Goal: Navigation & Orientation: Find specific page/section

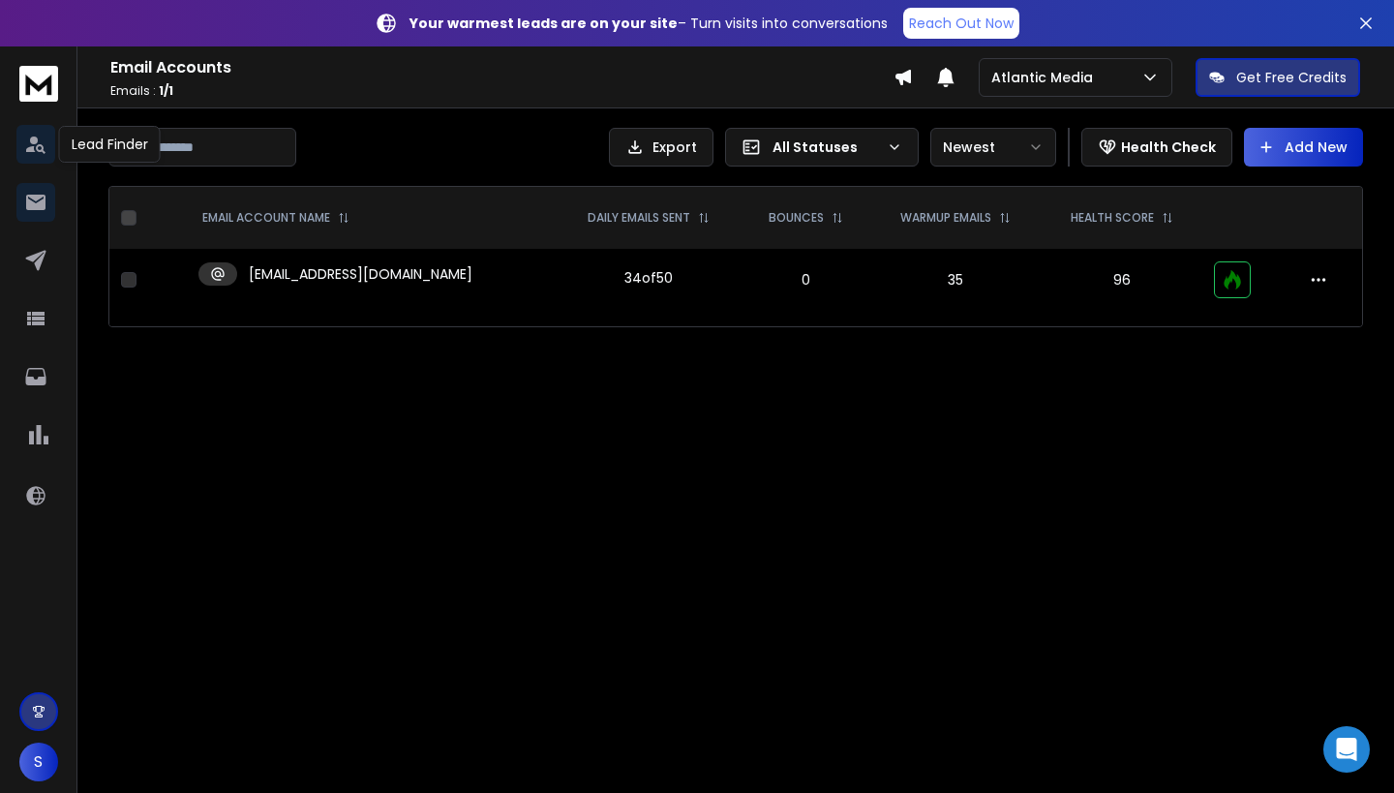
click at [32, 136] on icon at bounding box center [35, 144] width 23 height 23
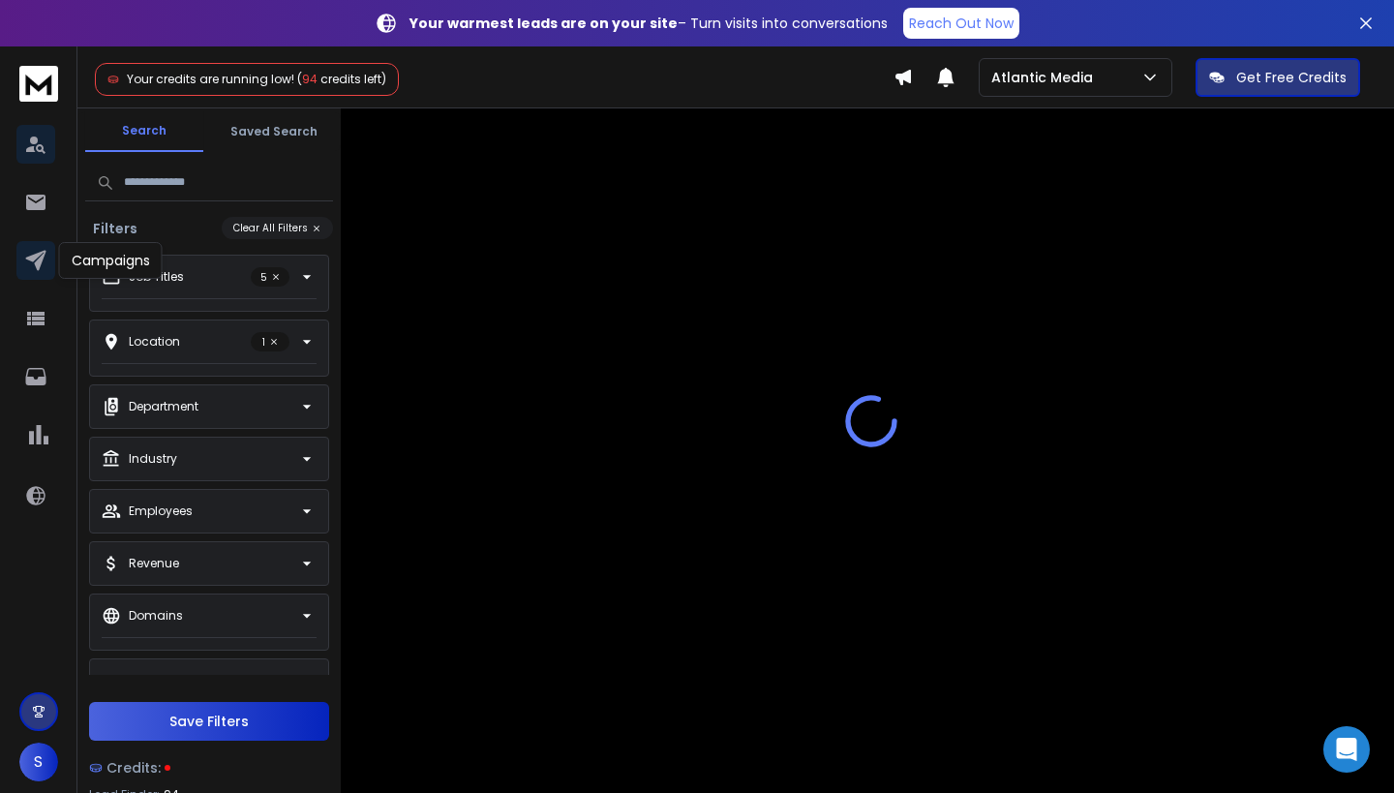
click at [41, 254] on icon at bounding box center [35, 260] width 23 height 23
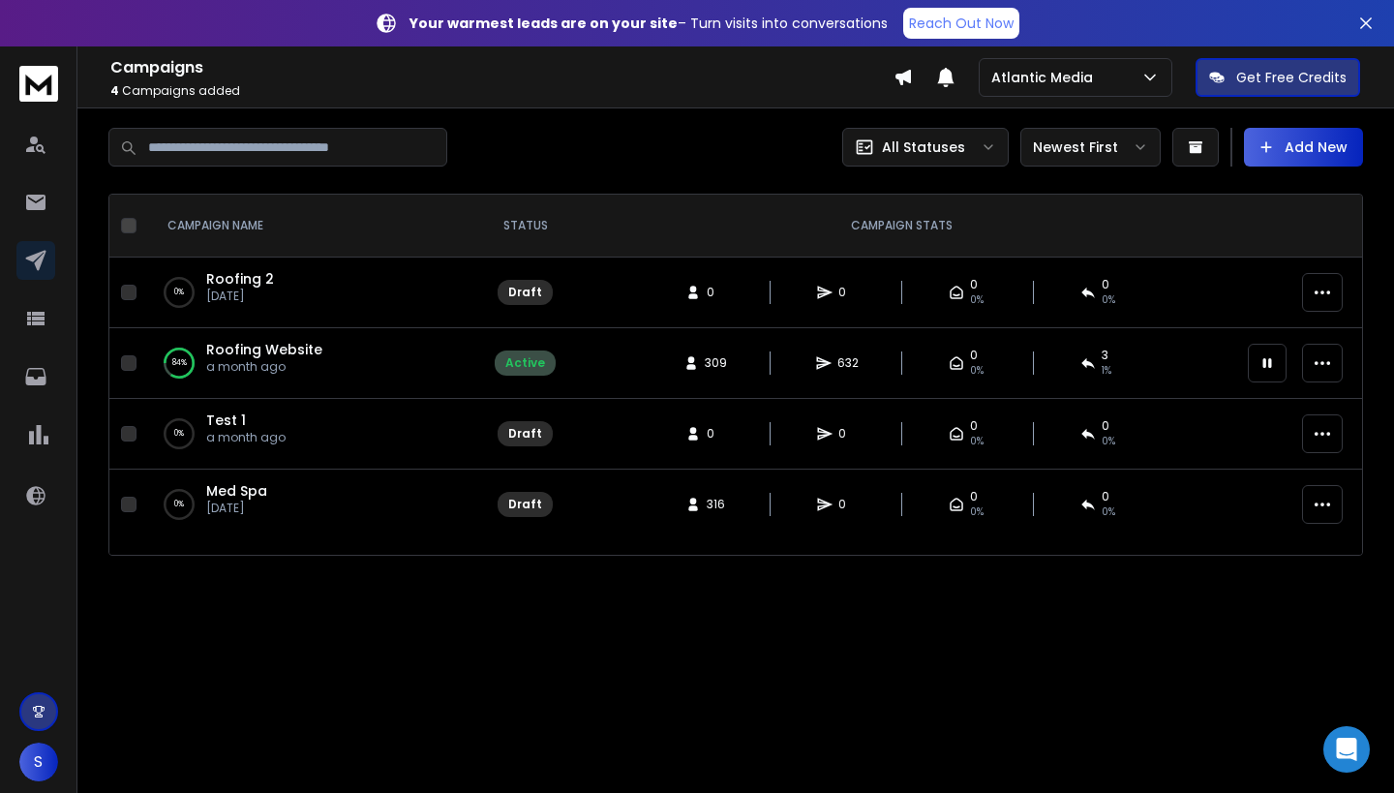
click at [222, 359] on p "a month ago" at bounding box center [264, 366] width 116 height 15
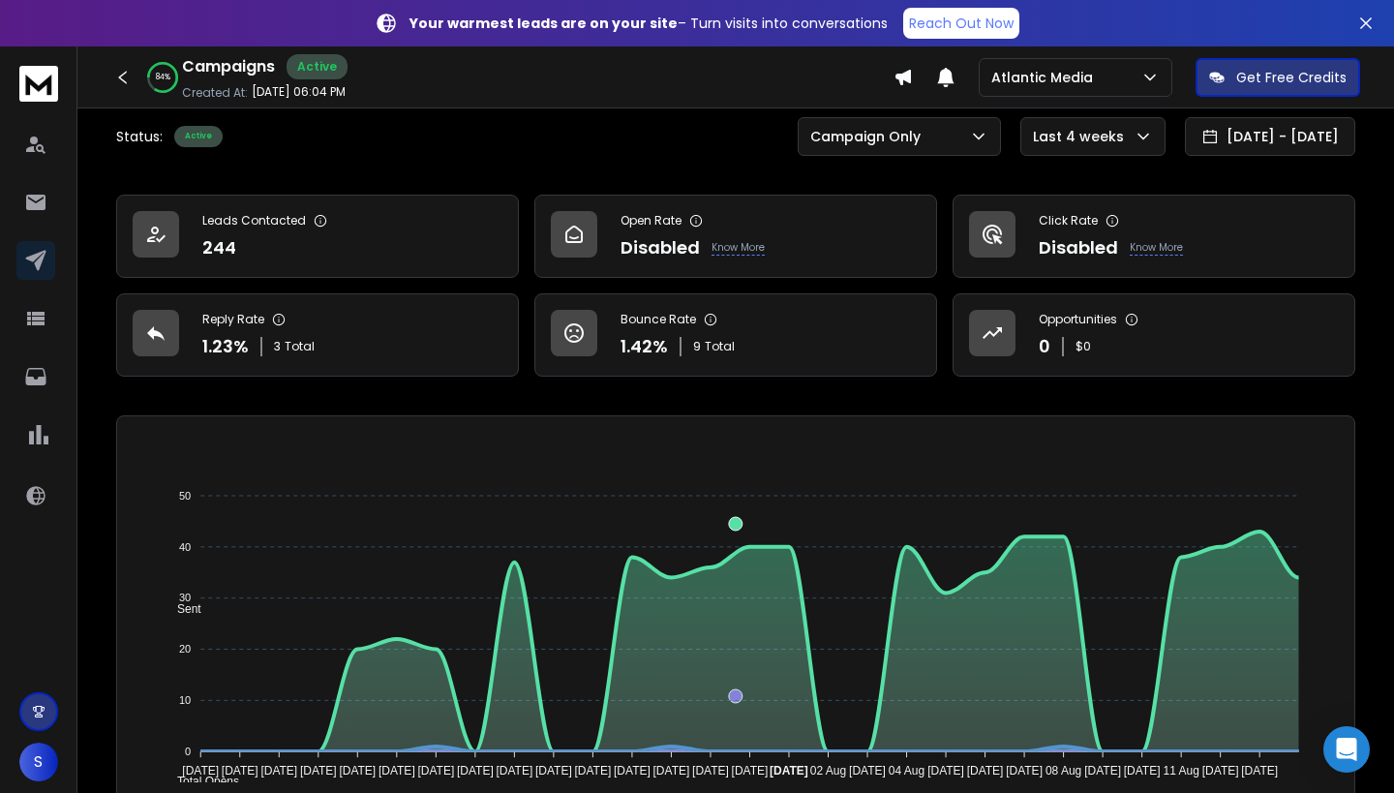
scroll to position [214, 0]
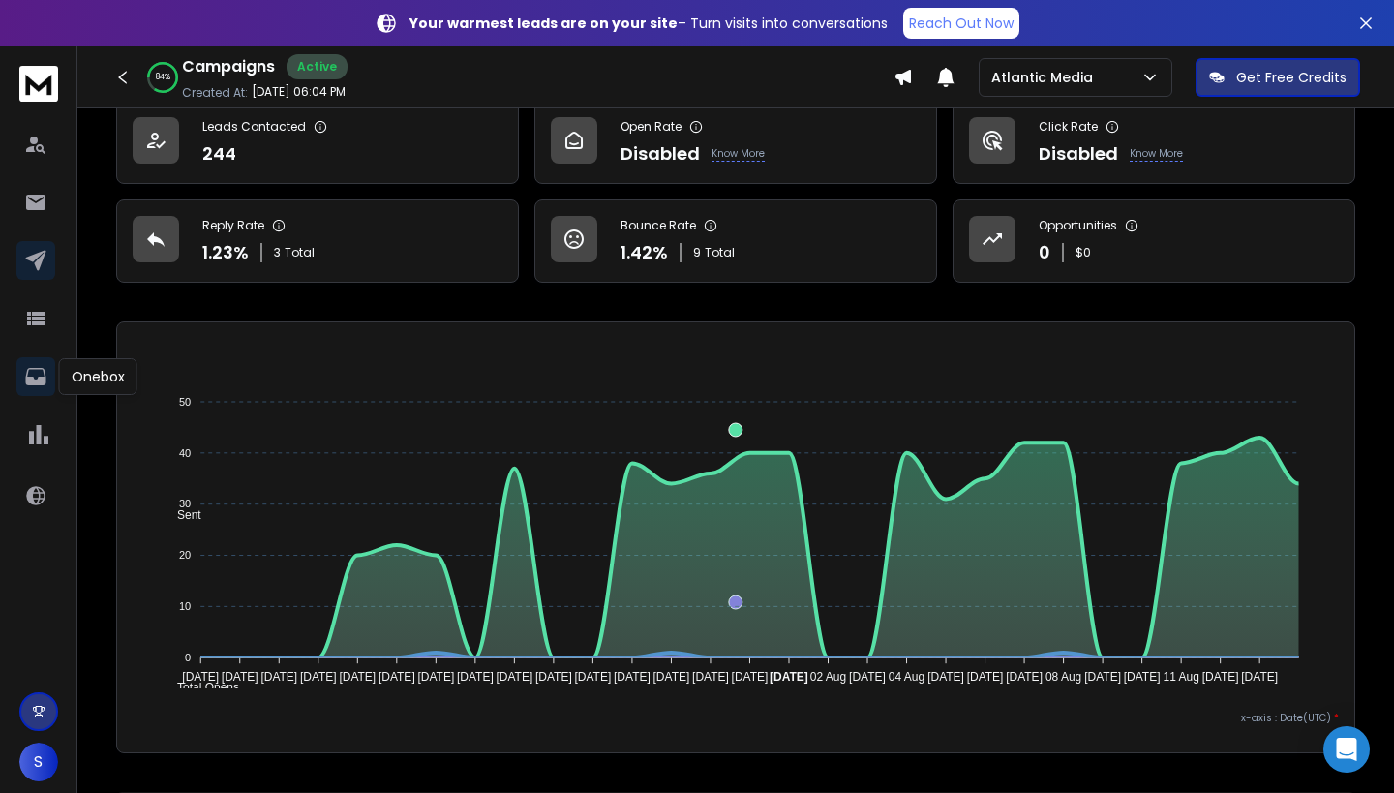
click at [27, 387] on icon at bounding box center [35, 376] width 23 height 23
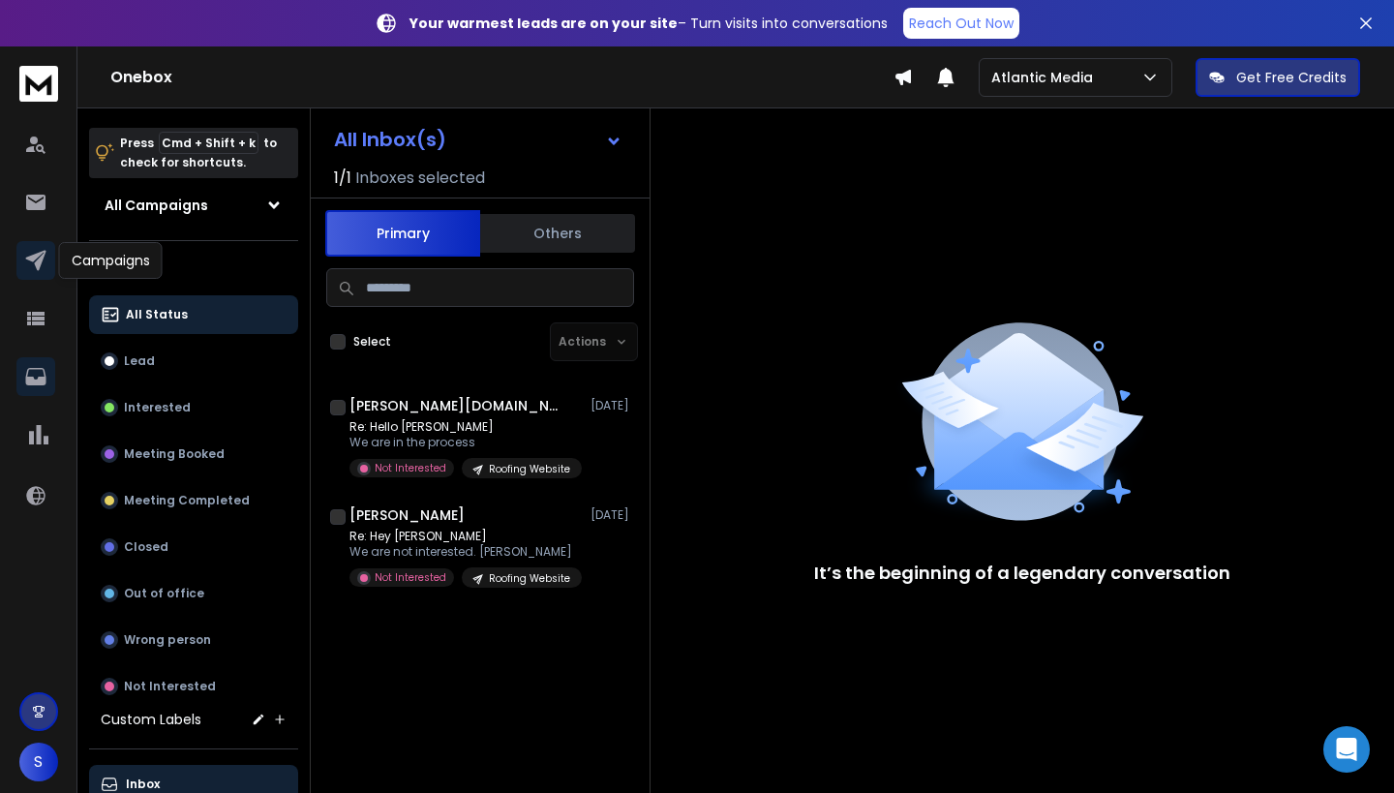
click at [44, 248] on link at bounding box center [35, 260] width 39 height 39
